Goal: Task Accomplishment & Management: Use online tool/utility

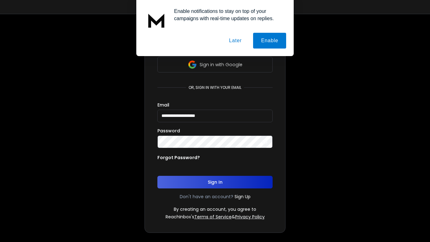
type input "**********"
click at [215, 182] on button "Sign In" at bounding box center [214, 182] width 115 height 13
